Goal: Communication & Community: Answer question/provide support

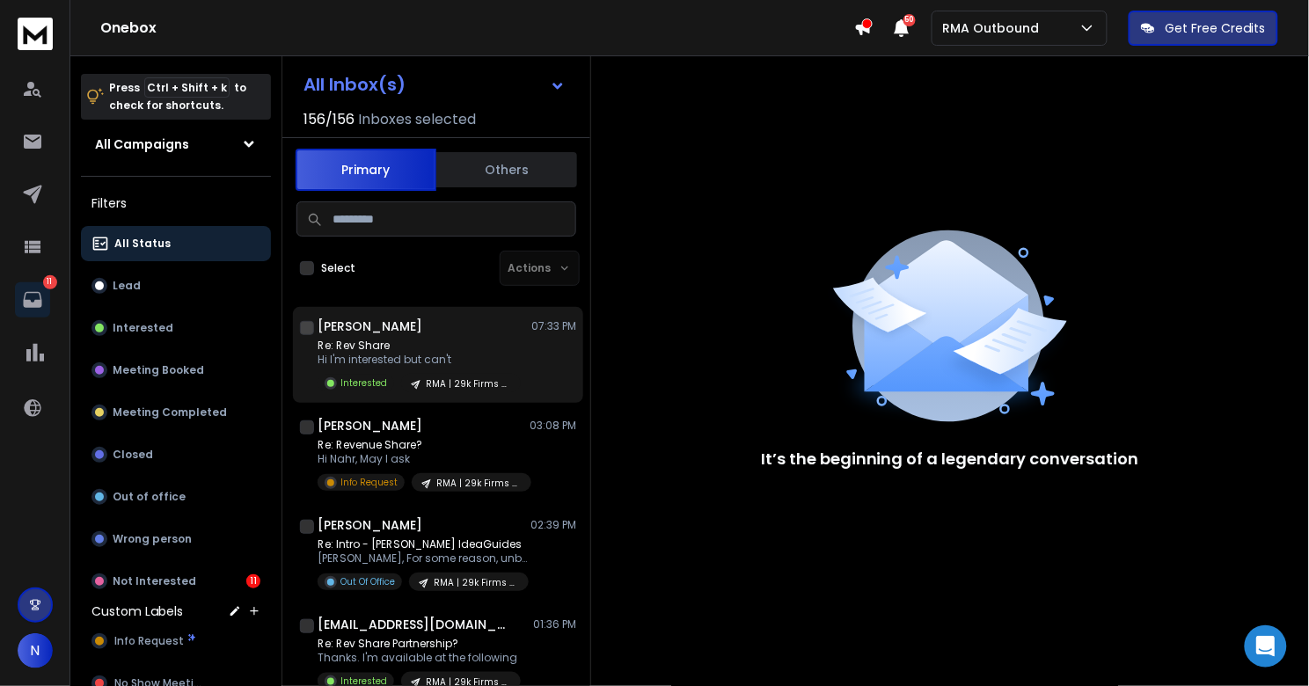
click at [349, 336] on div "[PERSON_NAME] F 07:33 PM Re: Rev Share Hi I'm interested but can't Interested R…" at bounding box center [447, 355] width 259 height 75
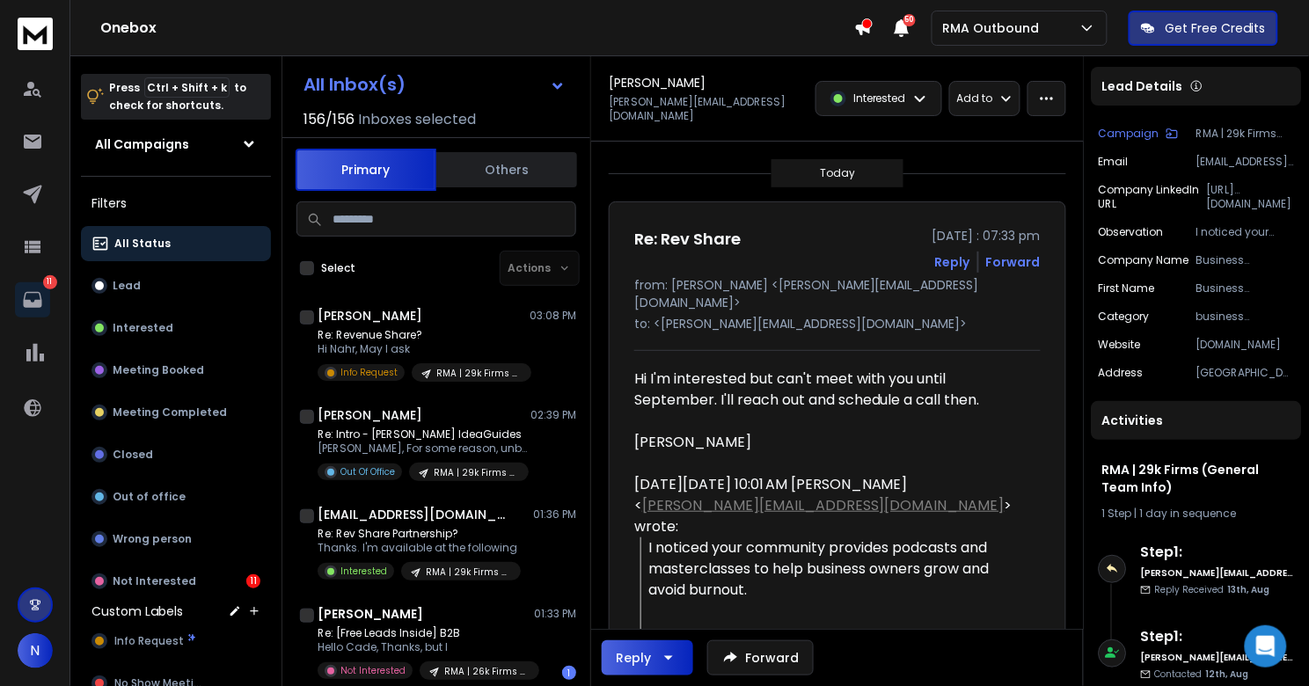
scroll to position [220, 0]
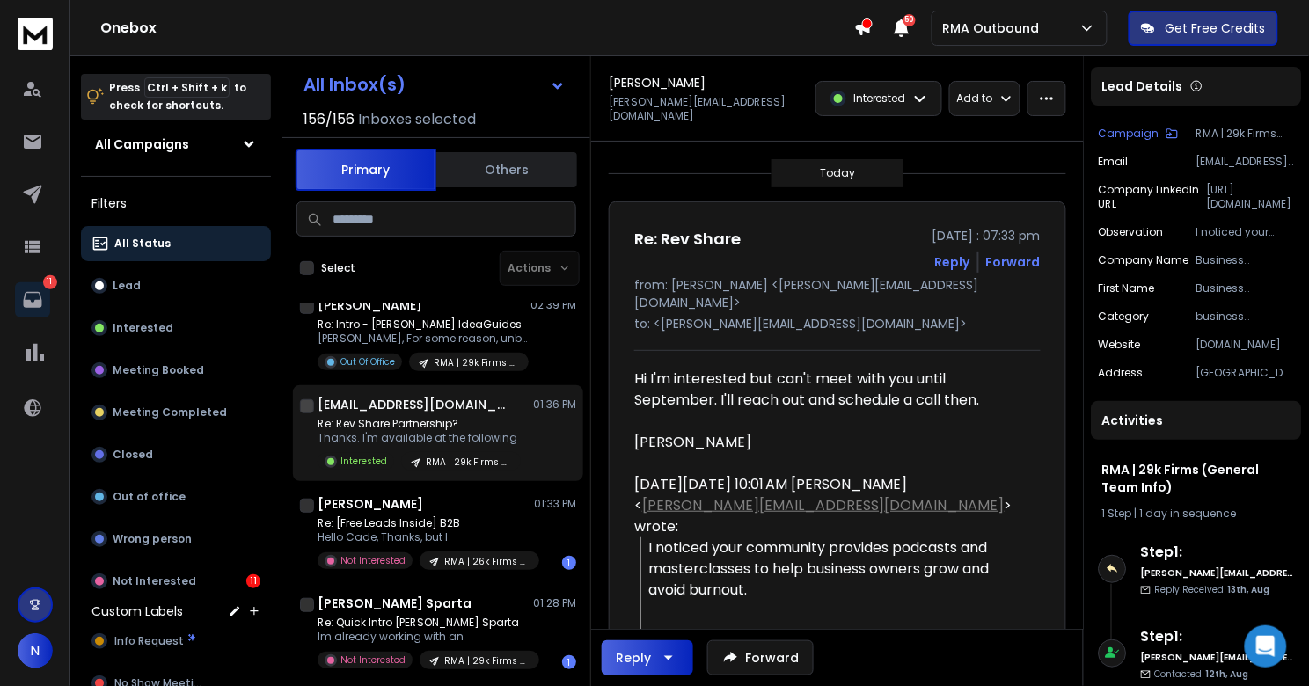
click at [375, 420] on p "Re: Rev Share Partnership?" at bounding box center [419, 424] width 203 height 14
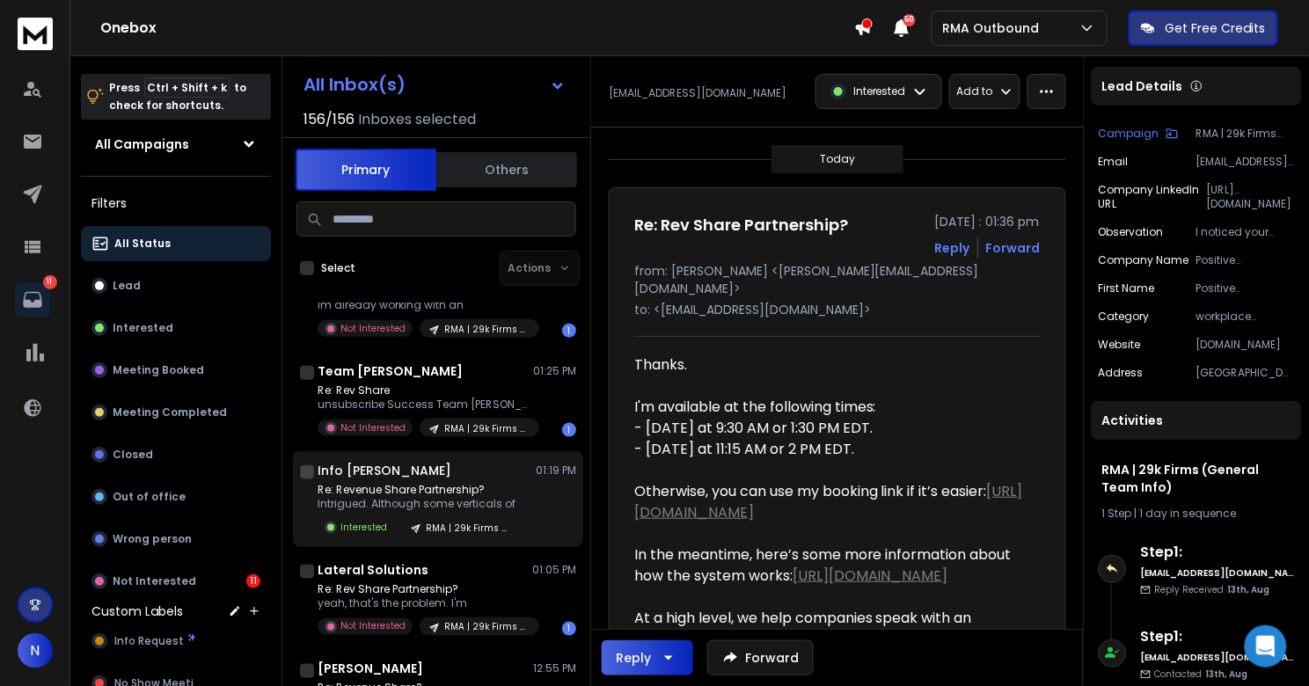
scroll to position [550, 0]
click at [388, 479] on div "Info [PERSON_NAME] 01:19 PM" at bounding box center [447, 473] width 259 height 18
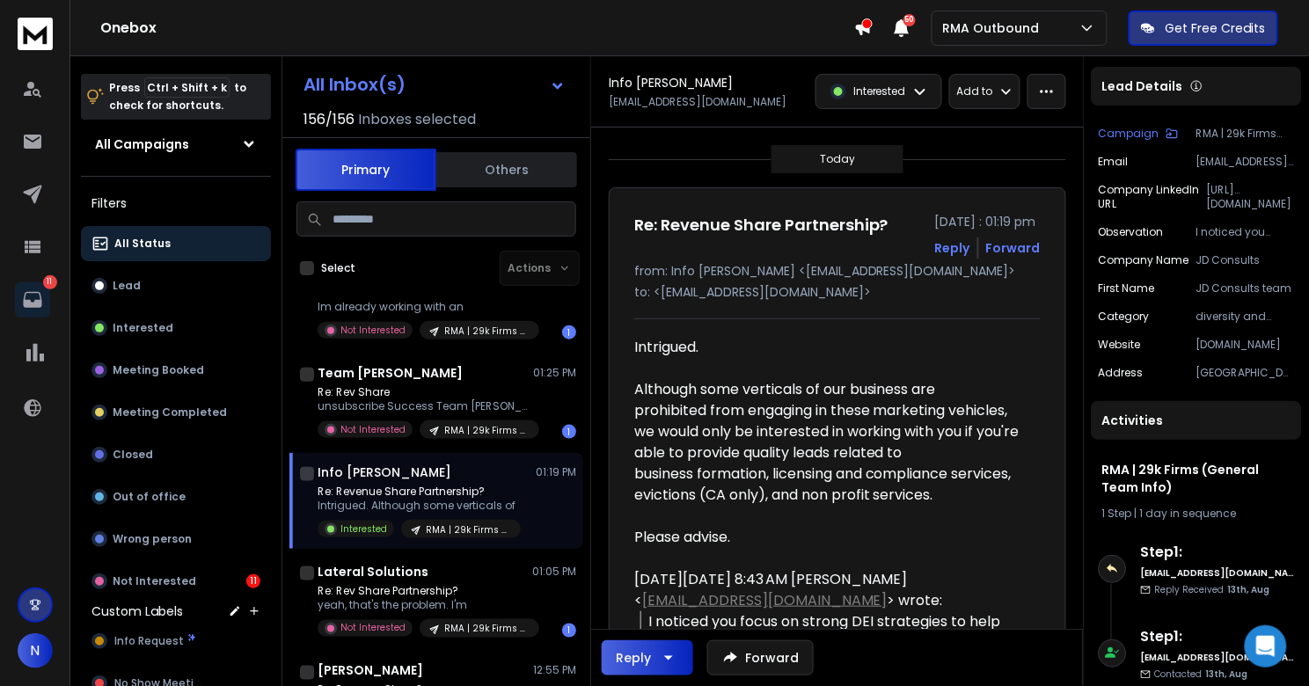
click at [834, 95] on div at bounding box center [838, 92] width 16 height 16
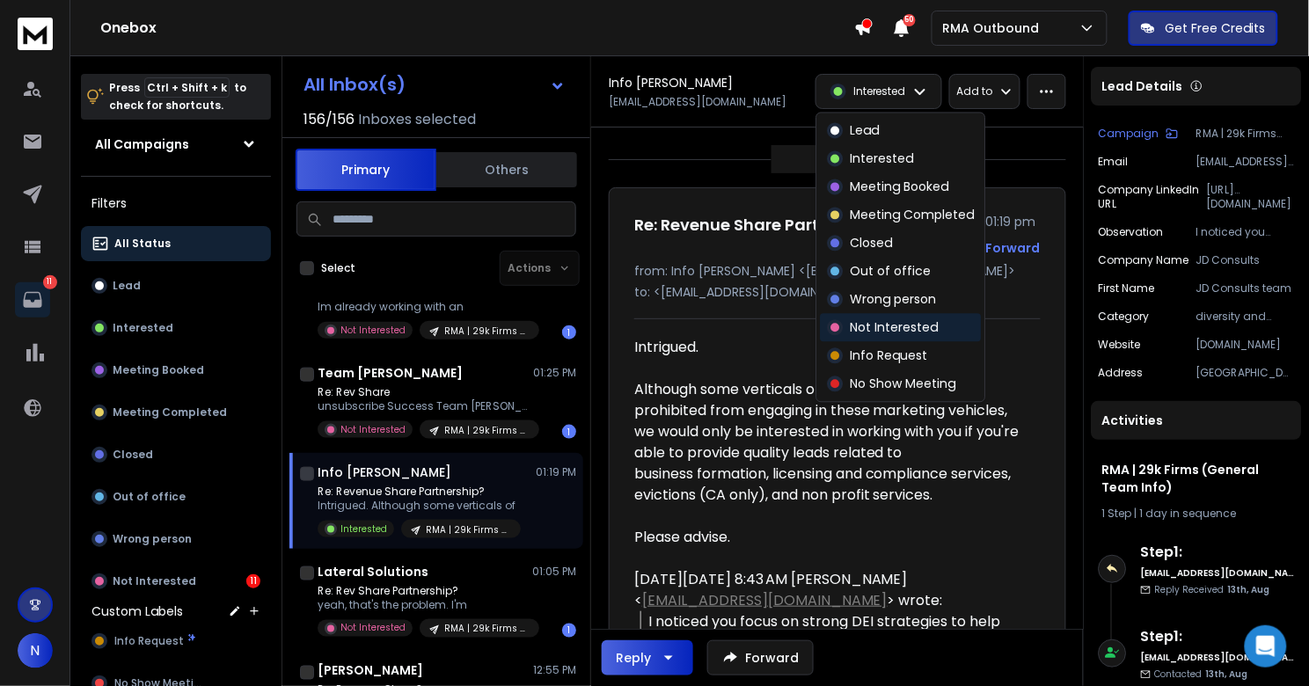
click at [868, 335] on p "Not Interested" at bounding box center [895, 328] width 88 height 18
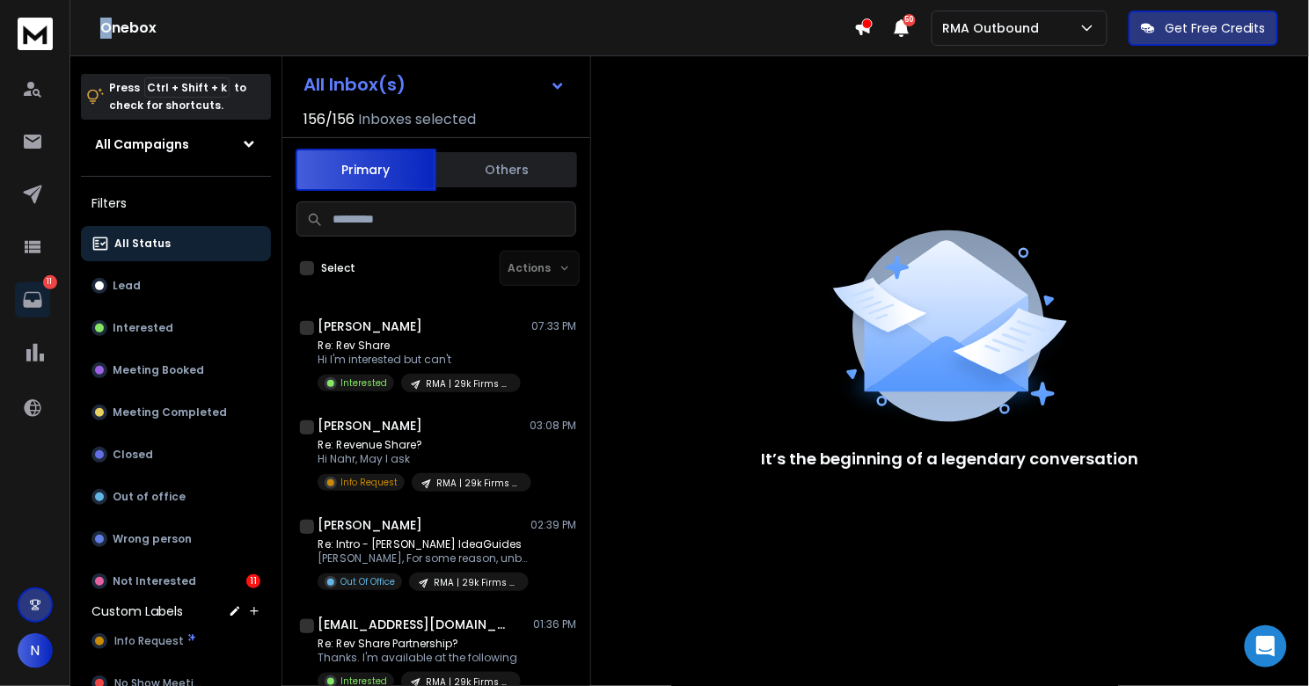
click at [99, 42] on div "Onebox 50 RMA Outbound Get Free Credits" at bounding box center [654, 28] width 1309 height 56
